Goal: Task Accomplishment & Management: Use online tool/utility

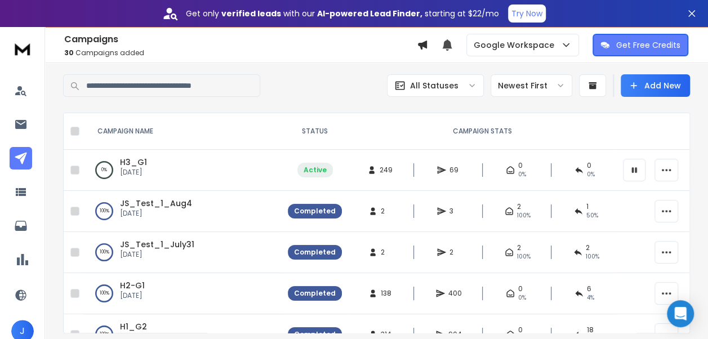
click at [334, 88] on div at bounding box center [220, 85] width 314 height 23
